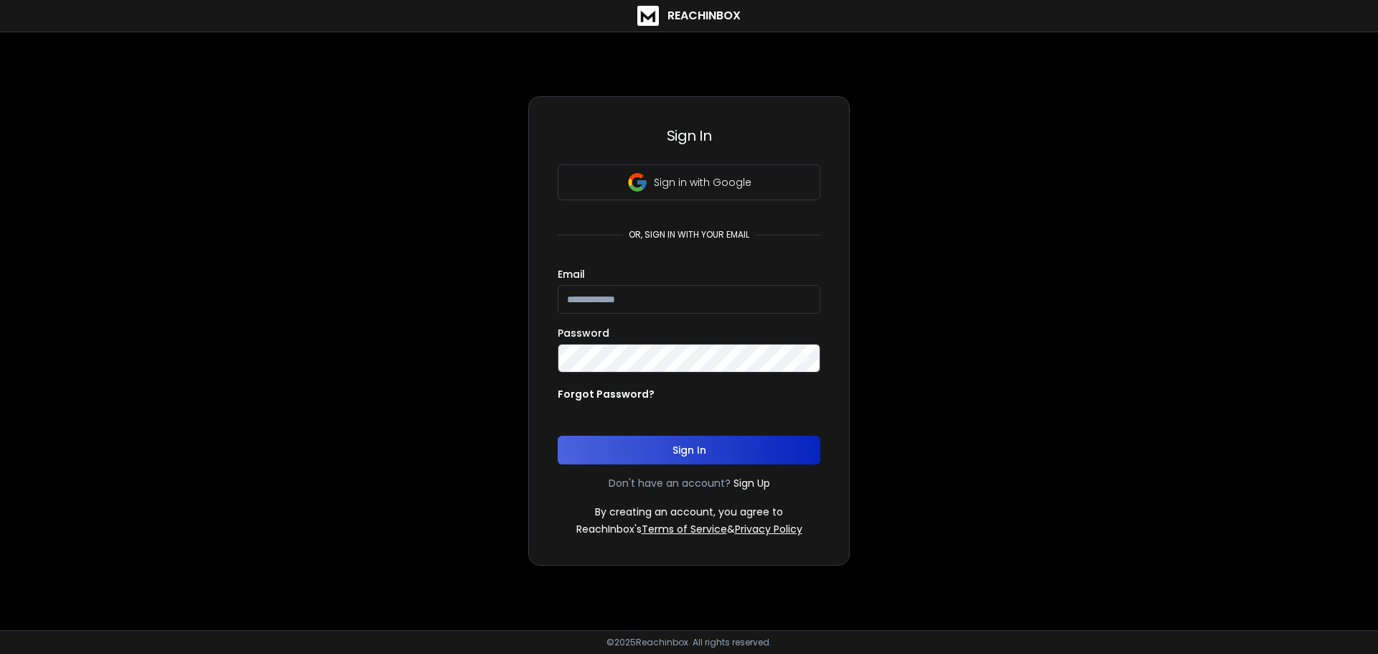
click at [690, 291] on input "email" at bounding box center [689, 299] width 263 height 29
type input "**********"
click at [558, 436] on button "Sign In" at bounding box center [689, 450] width 263 height 29
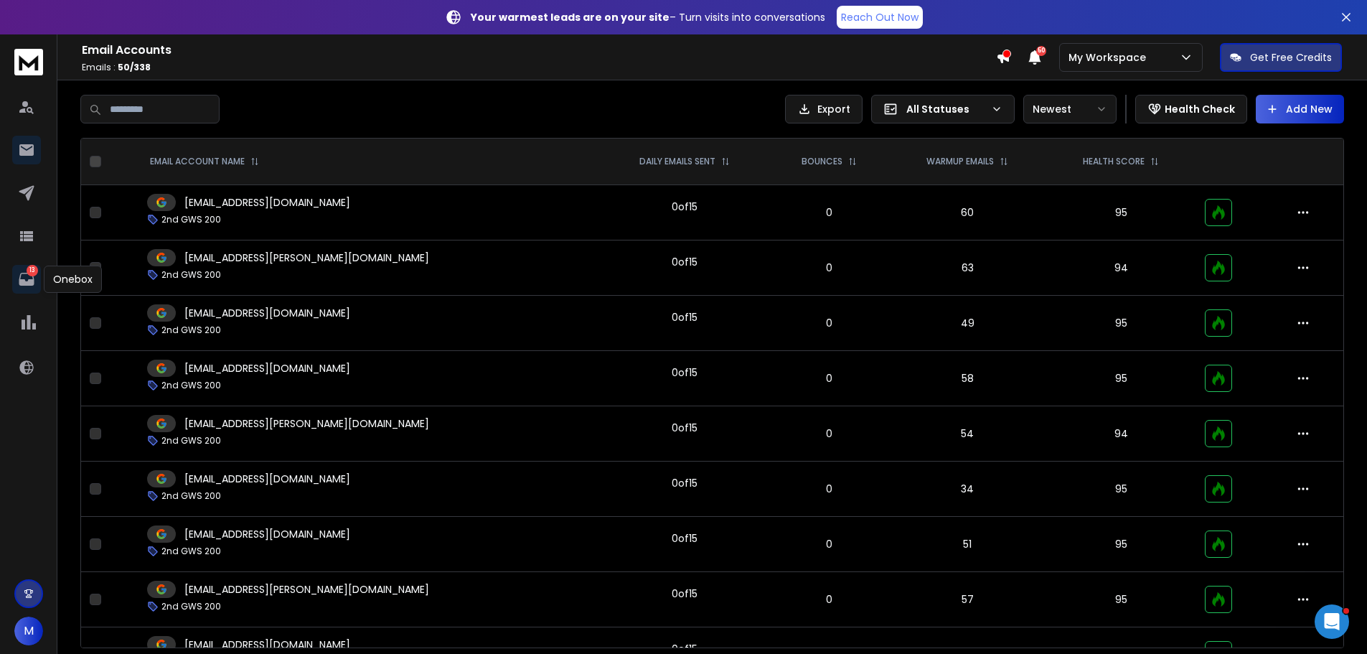
click at [21, 273] on icon at bounding box center [26, 279] width 17 height 17
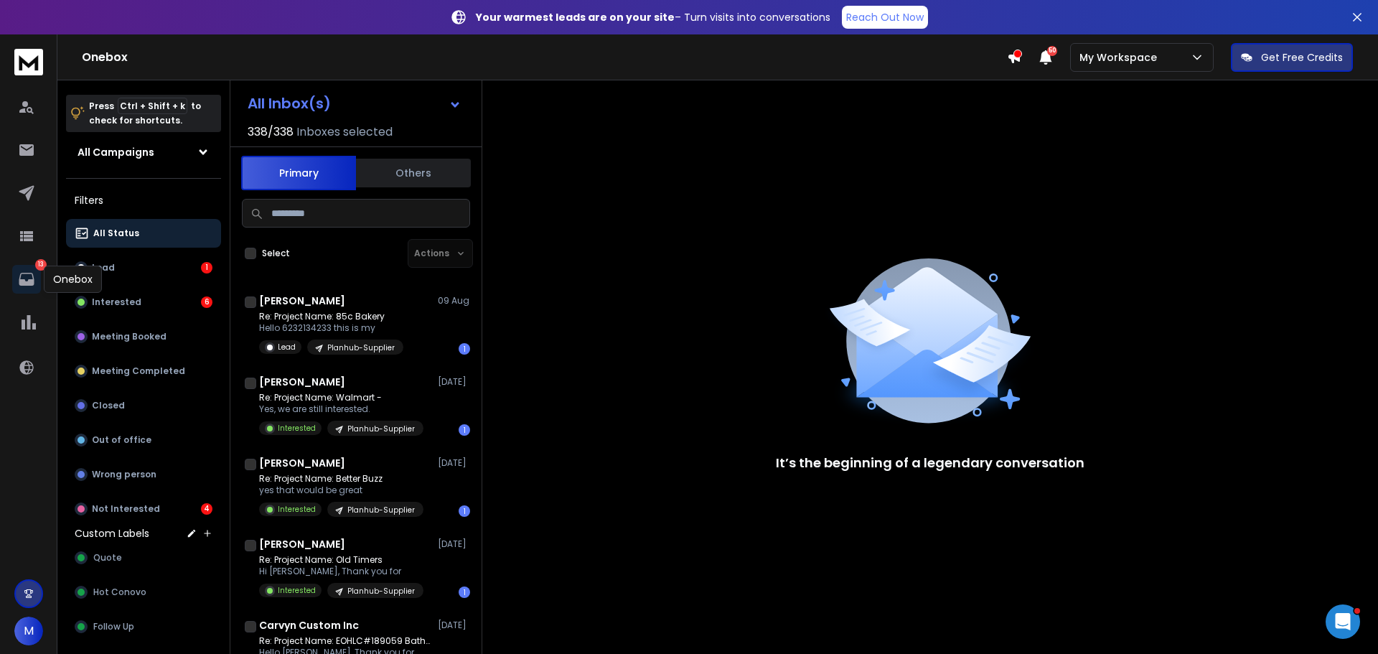
click at [338, 223] on input at bounding box center [356, 213] width 228 height 29
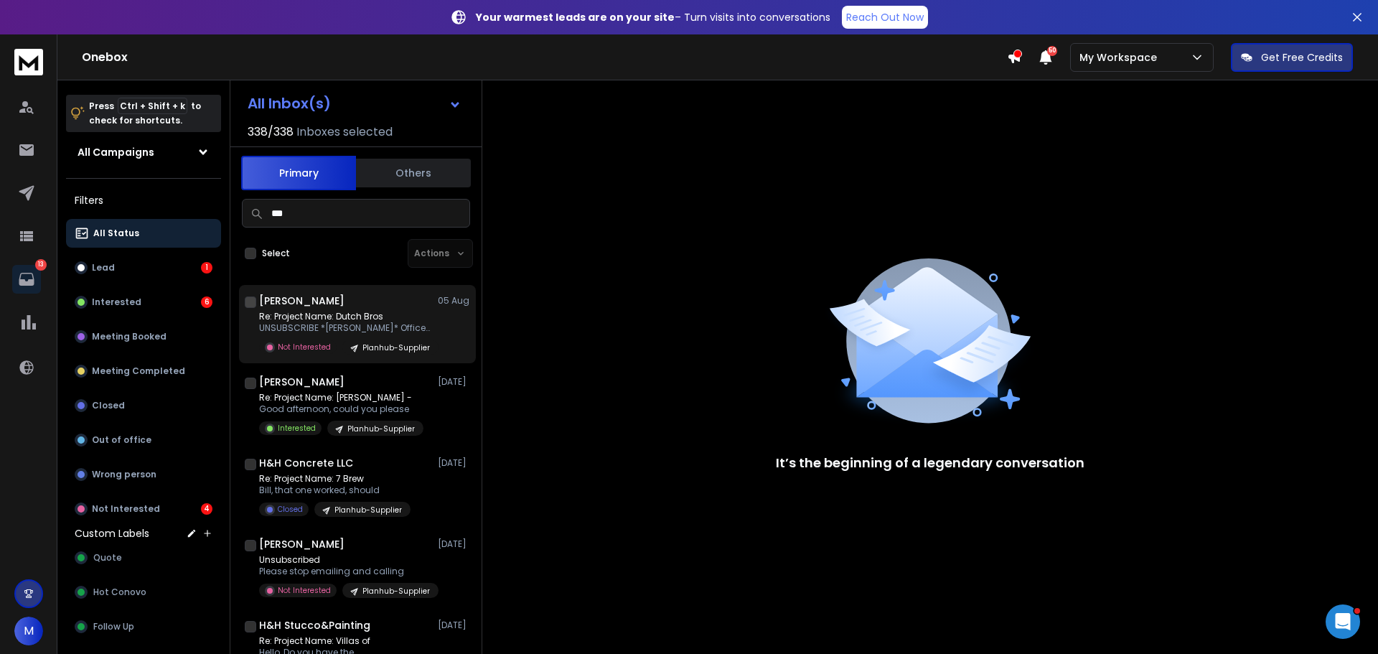
scroll to position [72, 0]
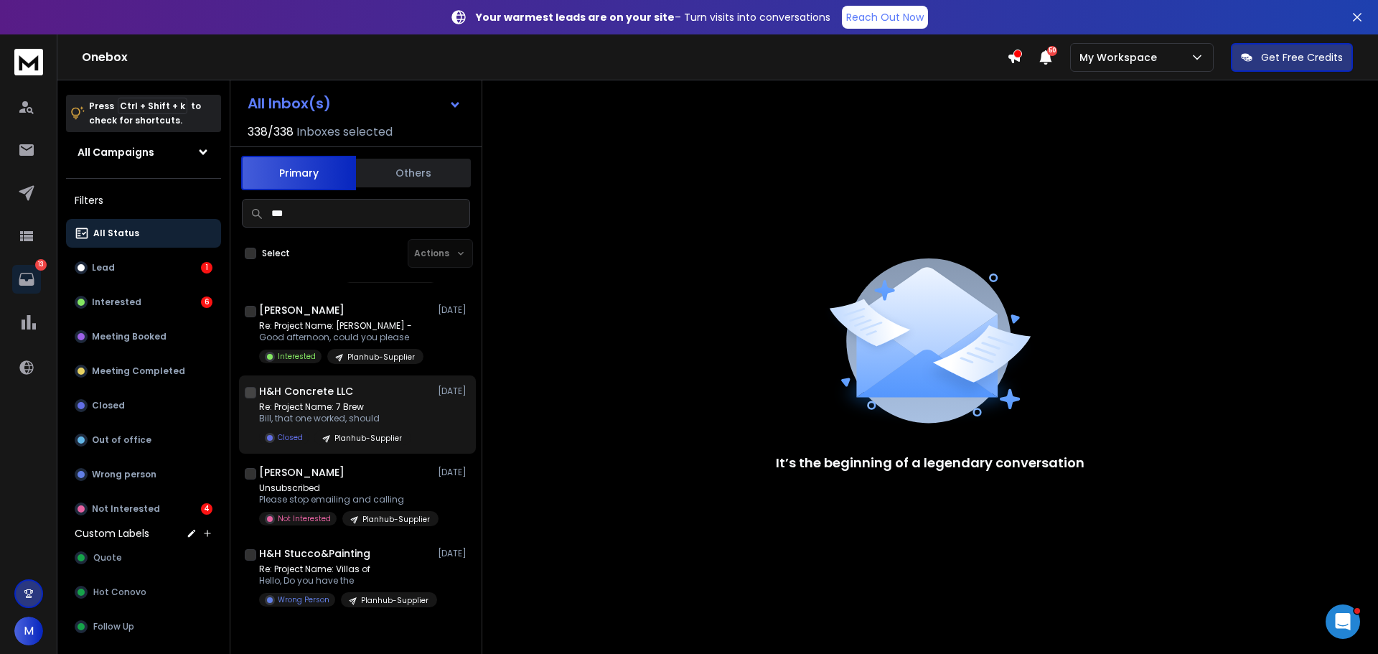
click at [371, 408] on p "Re: Project Name: 7 Brew" at bounding box center [334, 406] width 151 height 11
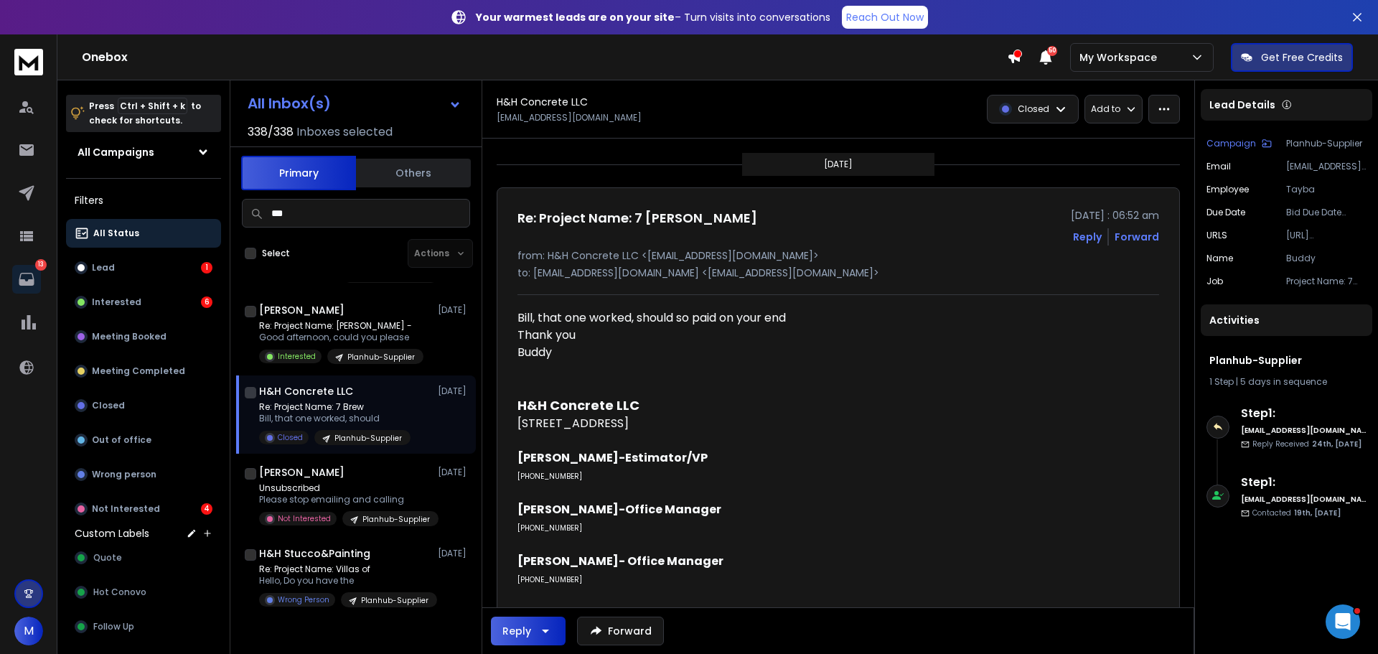
click at [365, 220] on input "***" at bounding box center [356, 213] width 228 height 29
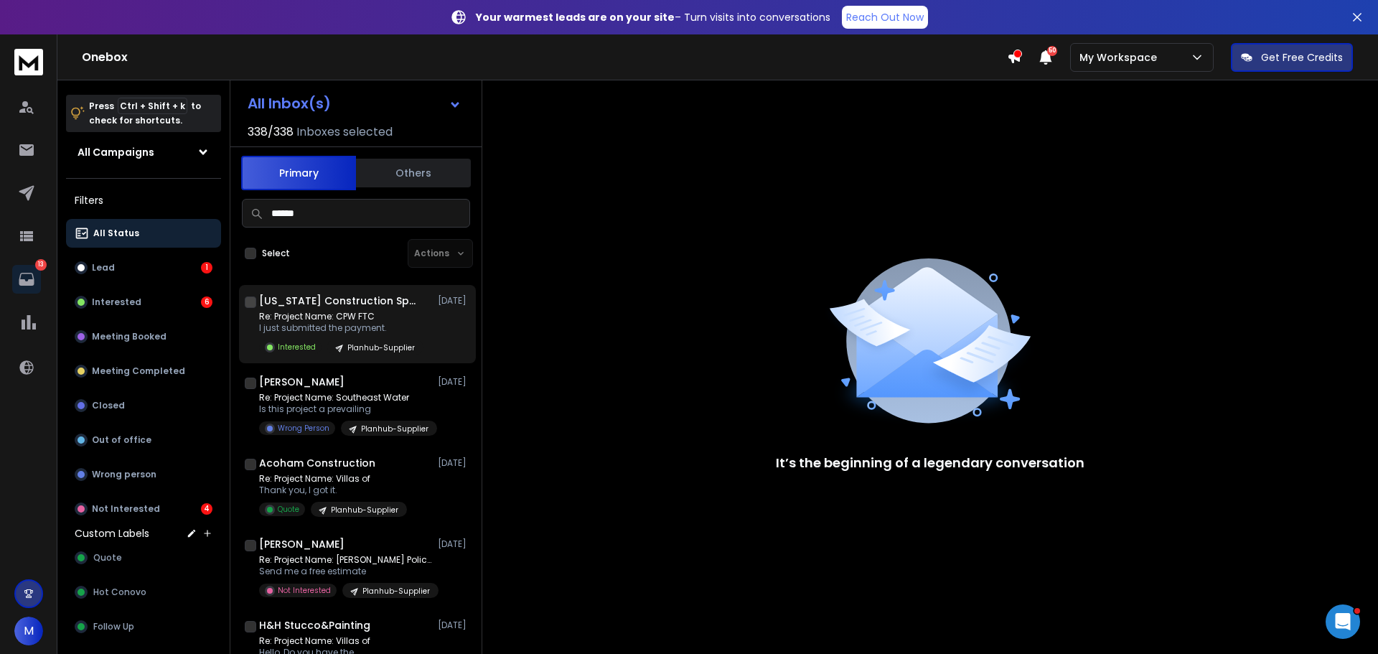
click at [414, 306] on h1 "[US_STATE] Construction Specialists" at bounding box center [338, 300] width 158 height 14
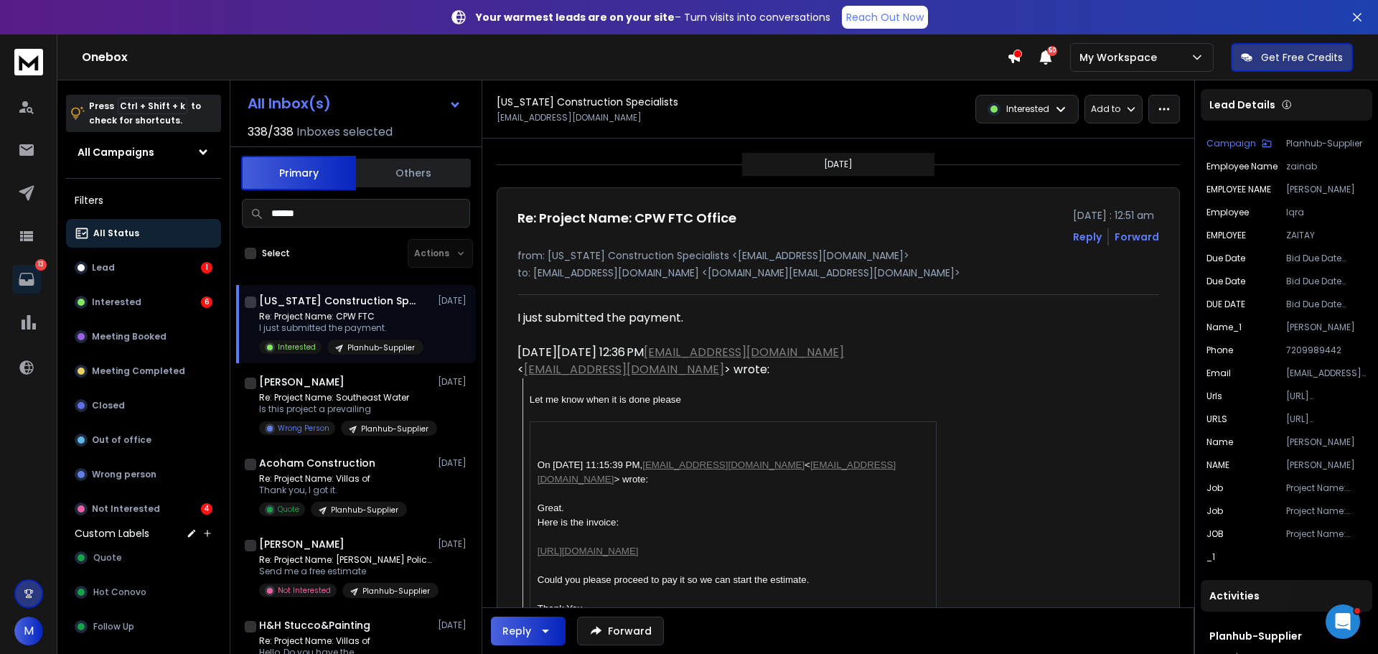
click at [335, 217] on input "******" at bounding box center [356, 213] width 228 height 29
drag, startPoint x: 335, startPoint y: 217, endPoint x: 197, endPoint y: 212, distance: 138.5
click at [197, 212] on div "Press Ctrl + Shift + k to check for shortcuts. All Campaigns All Campaigns Filt…" at bounding box center [717, 407] width 1320 height 654
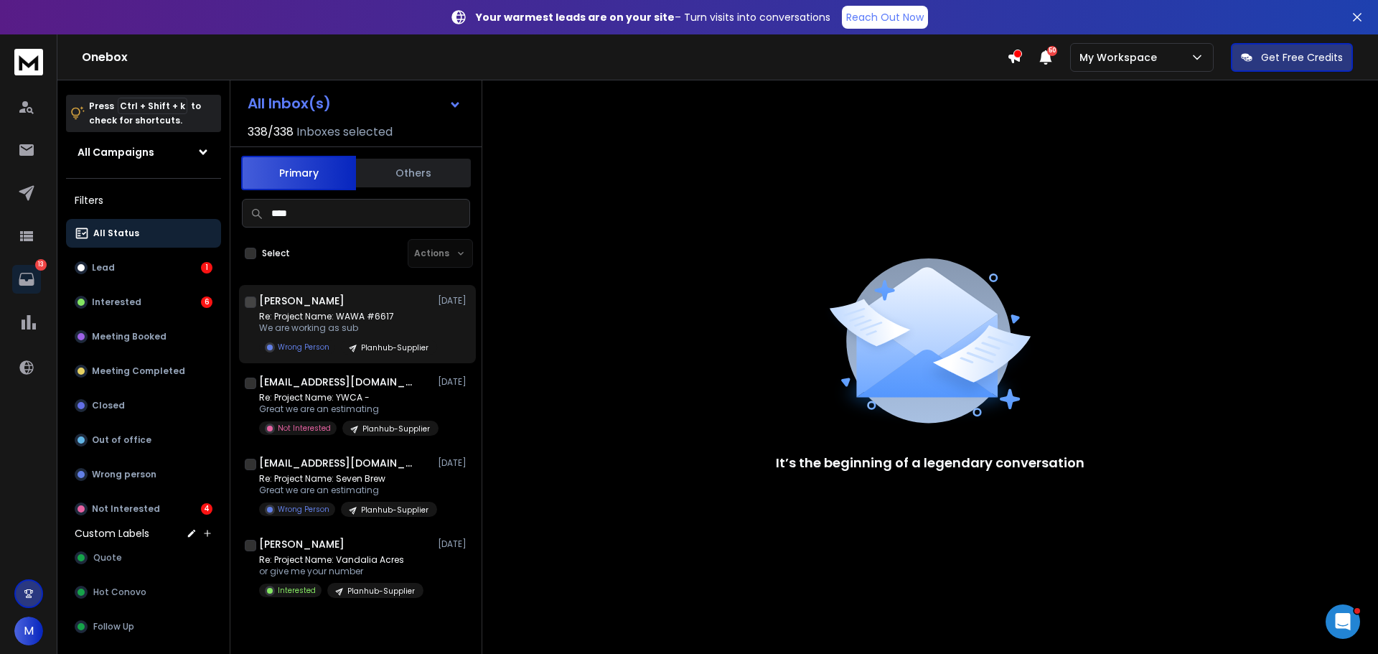
click at [334, 309] on div "[PERSON_NAME] [DATE] Re: Project Name: WAWA #6617 We are working as sub Wrong P…" at bounding box center [364, 323] width 211 height 61
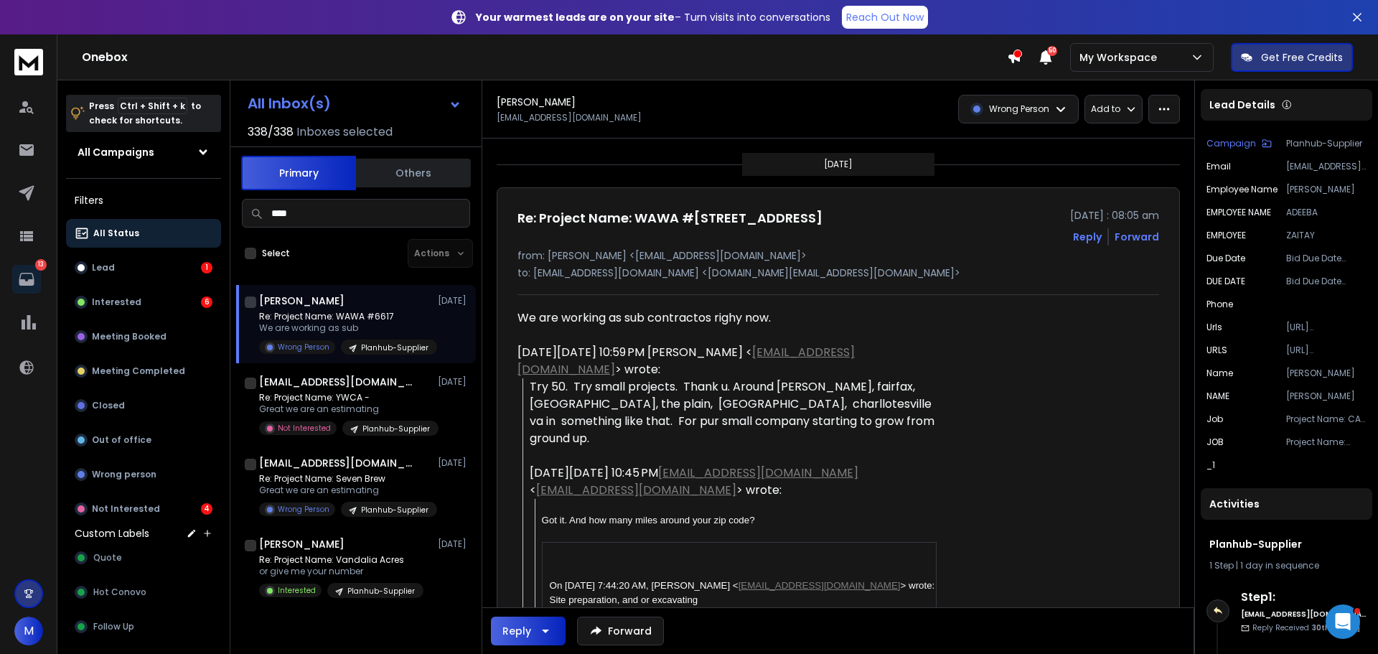
drag, startPoint x: 388, startPoint y: 207, endPoint x: 0, endPoint y: 202, distance: 388.2
click at [0, 202] on div "13 M Onebox 50 My Workspace Get Free Credits Press Ctrl + Shift + k to check fo…" at bounding box center [689, 384] width 1378 height 700
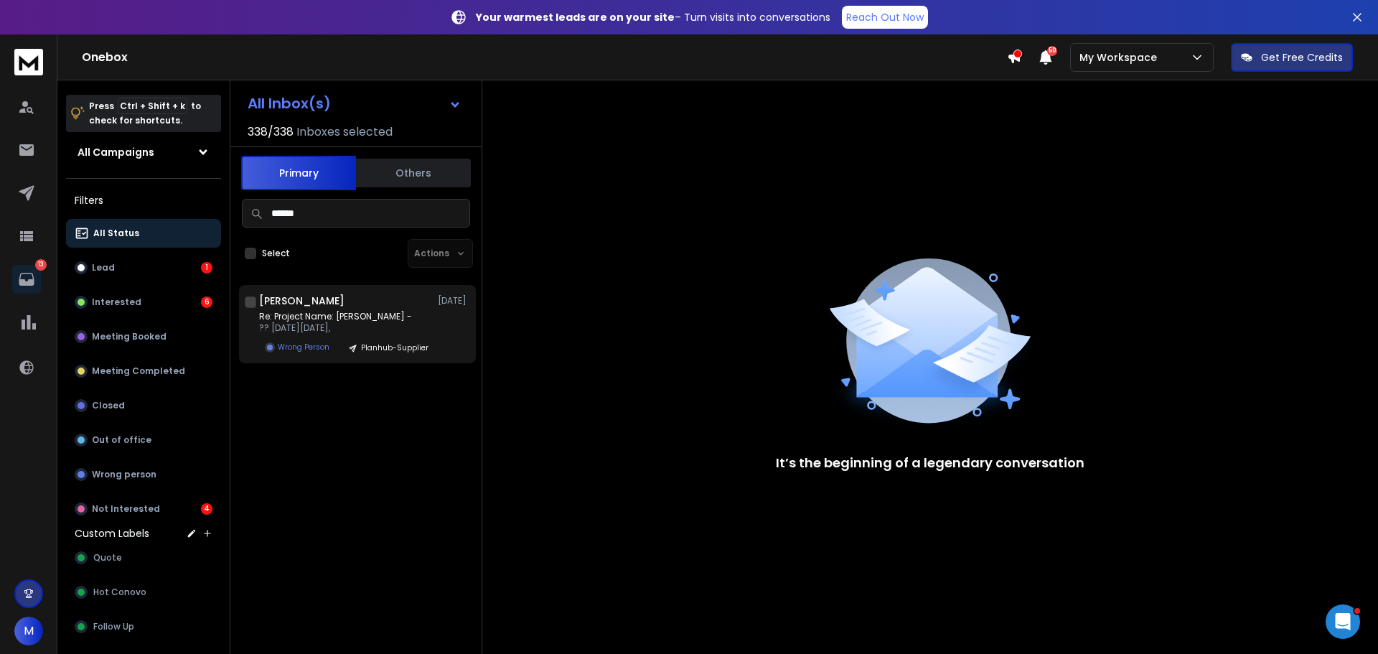
click at [347, 320] on p "Re: Project Name: [PERSON_NAME] -" at bounding box center [345, 316] width 172 height 11
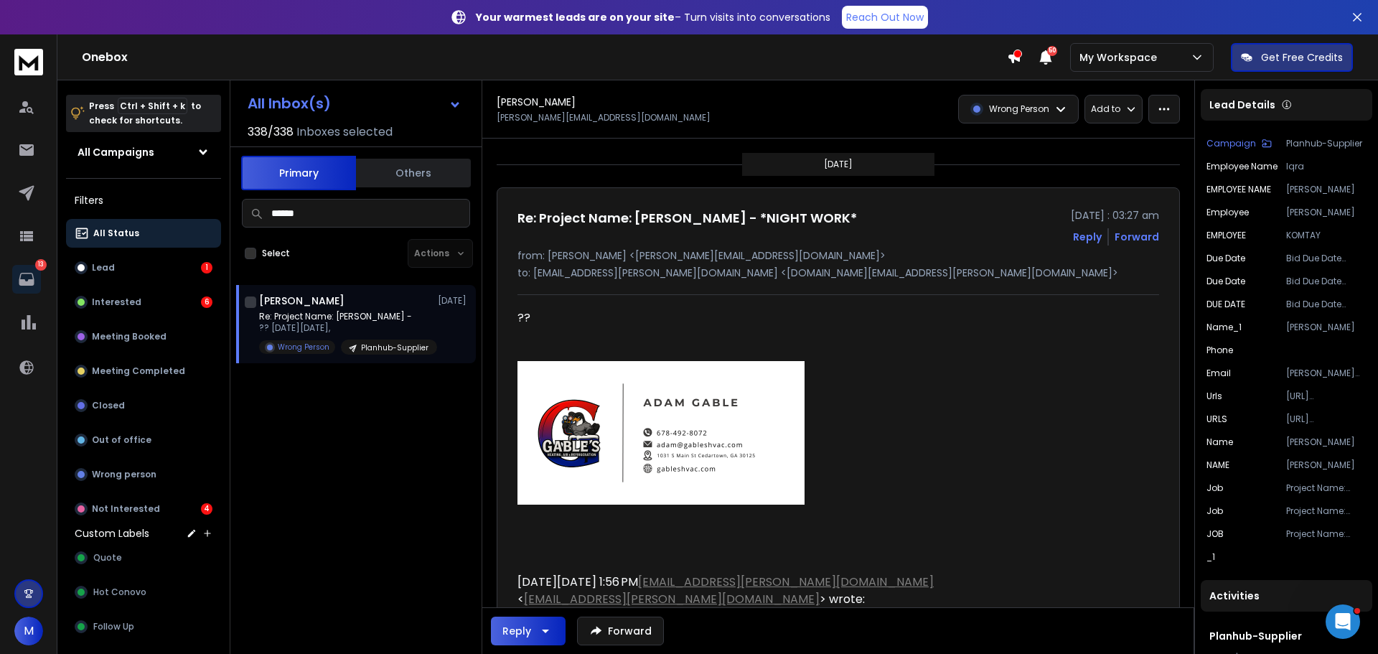
drag, startPoint x: 353, startPoint y: 217, endPoint x: 67, endPoint y: 212, distance: 286.4
click at [67, 212] on div "Press Ctrl + Shift + k to check for shortcuts. All Campaigns All Campaigns Filt…" at bounding box center [717, 407] width 1320 height 654
type input "*"
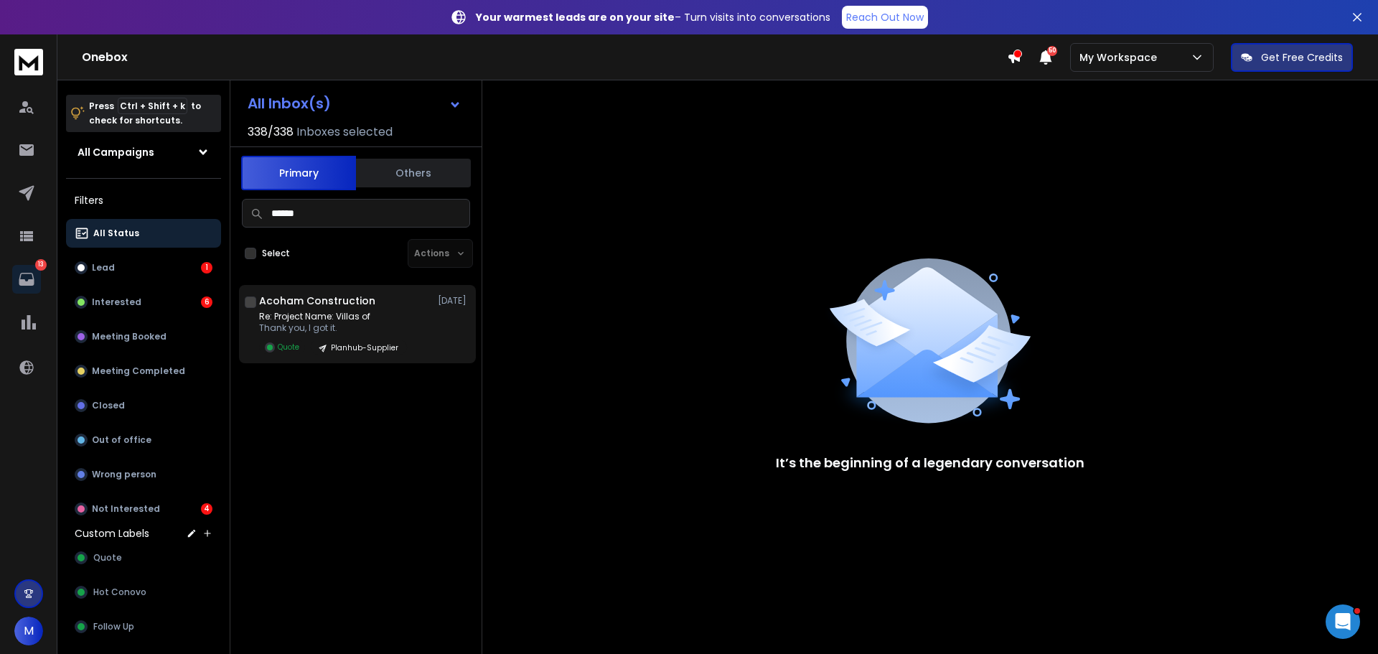
type input "******"
click at [436, 288] on div "Acoham Construction [DATE] Re: Project Name: Villas of Thank you, I got it. Quo…" at bounding box center [357, 324] width 237 height 78
